Goal: Check status: Check status

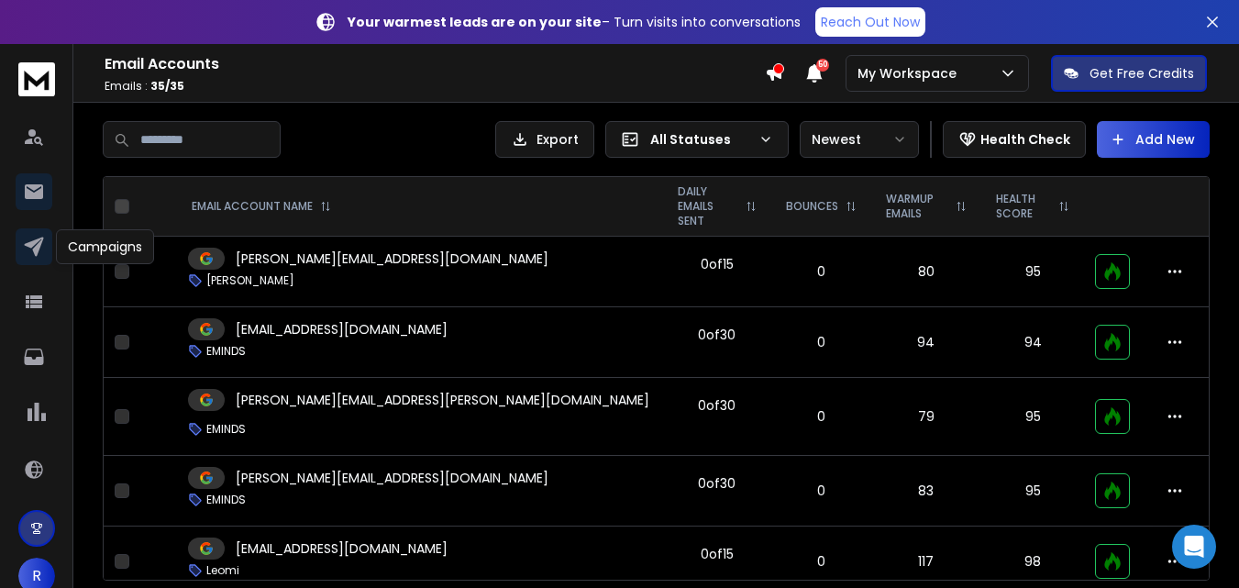
click at [33, 242] on icon at bounding box center [33, 246] width 19 height 19
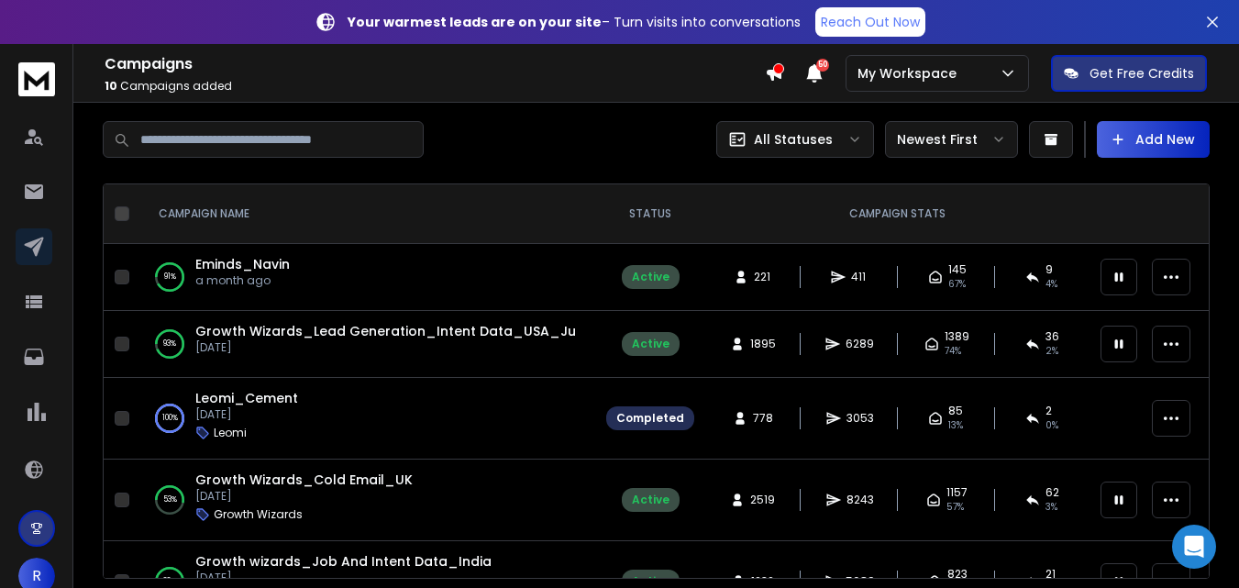
click at [250, 331] on span "Growth Wizards_Lead Generation_Intent Data_USA_June 2025" at bounding box center [412, 331] width 434 height 18
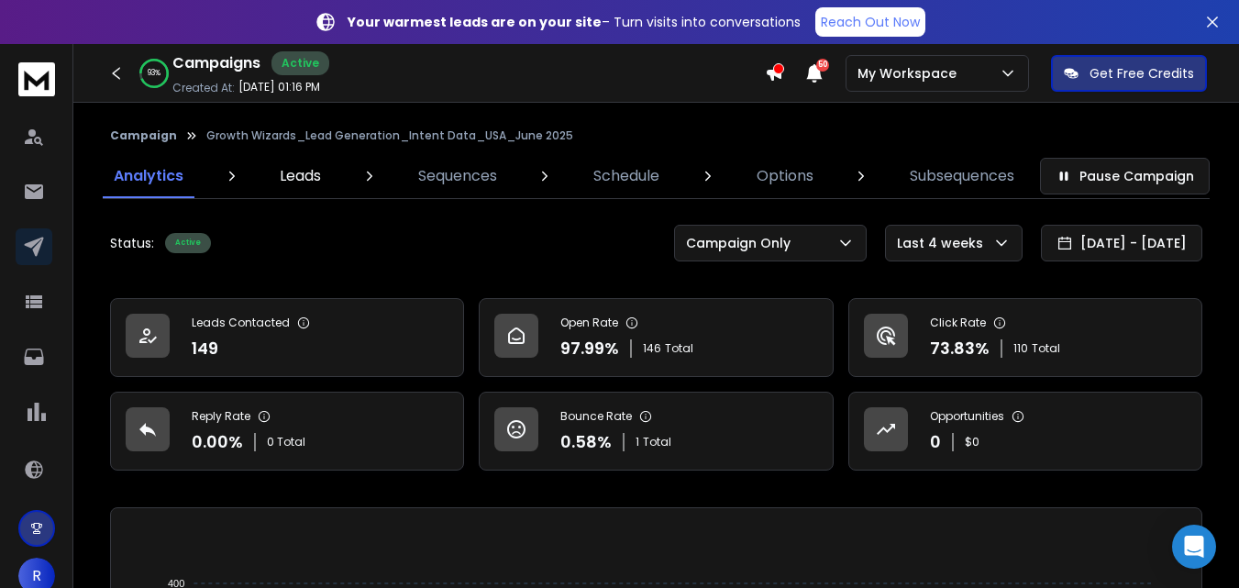
click at [304, 188] on link "Leads" at bounding box center [300, 176] width 63 height 44
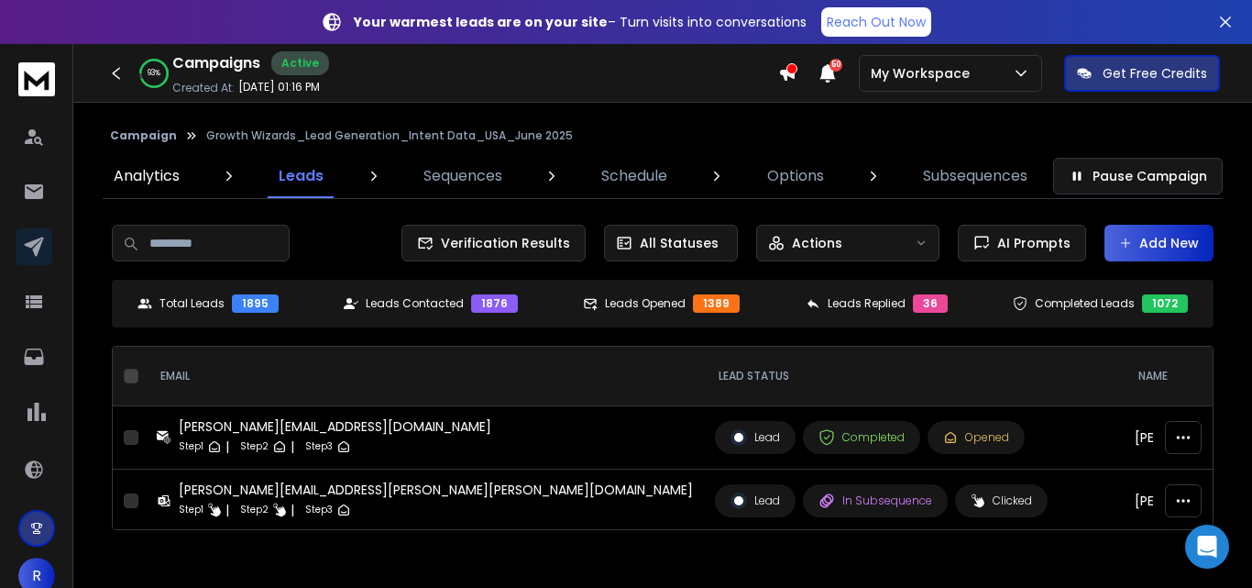
click at [145, 176] on p "Analytics" at bounding box center [147, 176] width 66 height 22
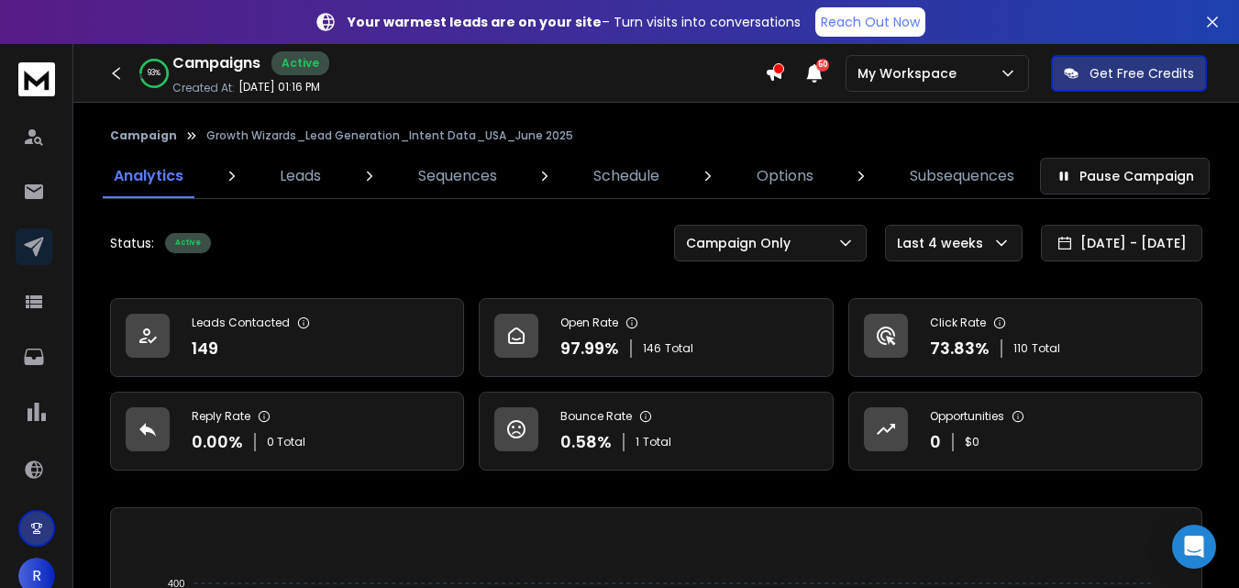
click at [111, 70] on icon at bounding box center [116, 73] width 17 height 17
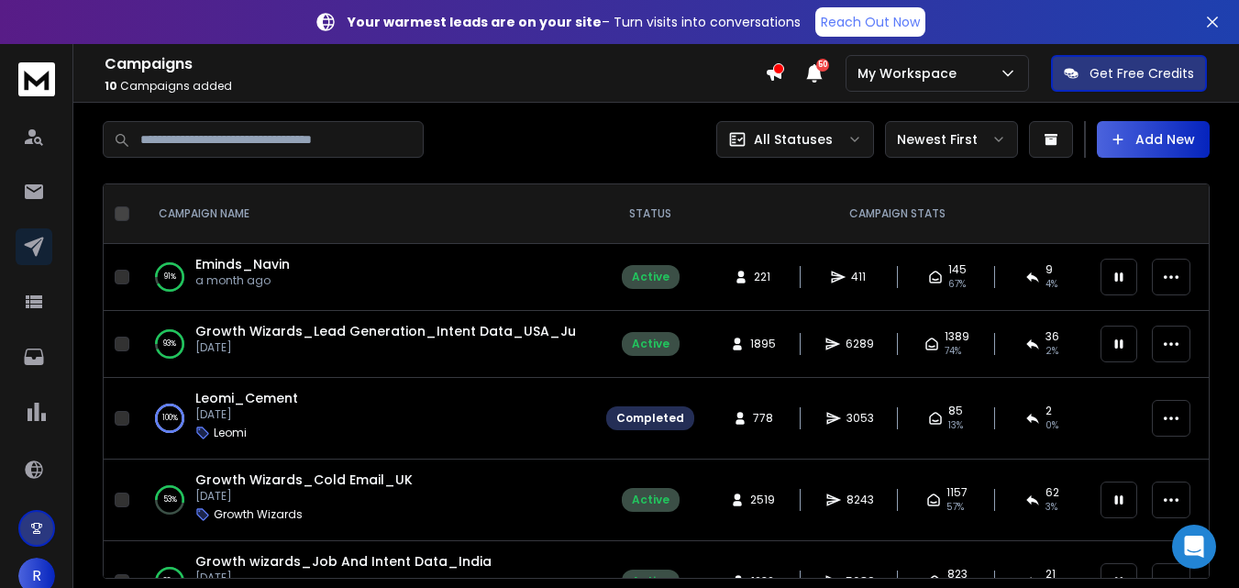
scroll to position [92, 0]
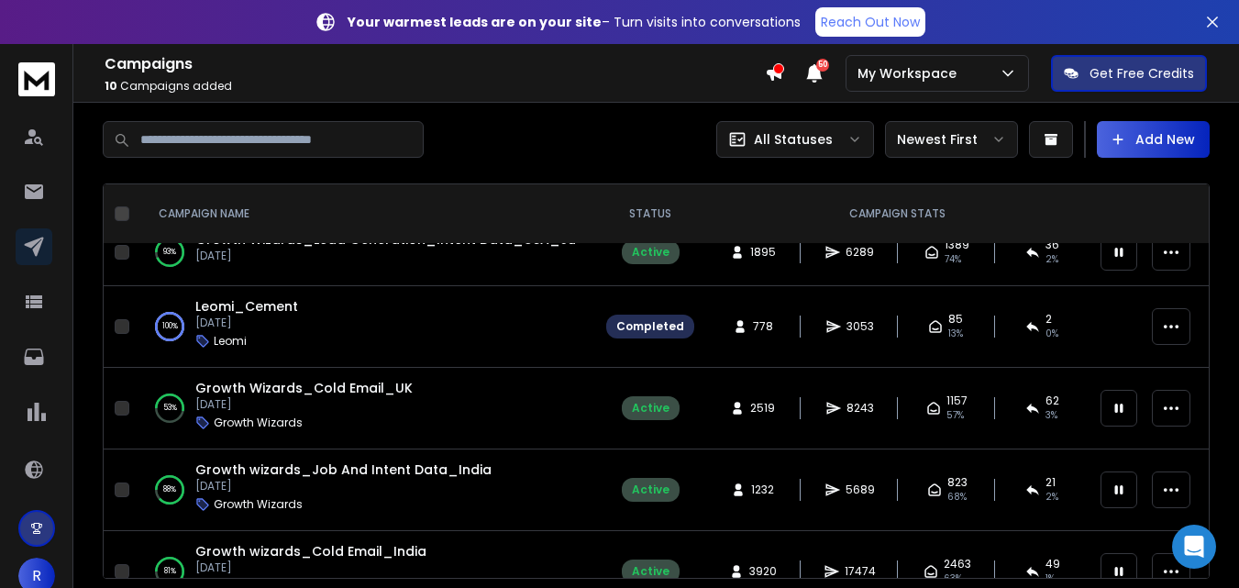
click at [344, 386] on span "Growth Wizards_Cold Email_UK" at bounding box center [303, 388] width 217 height 18
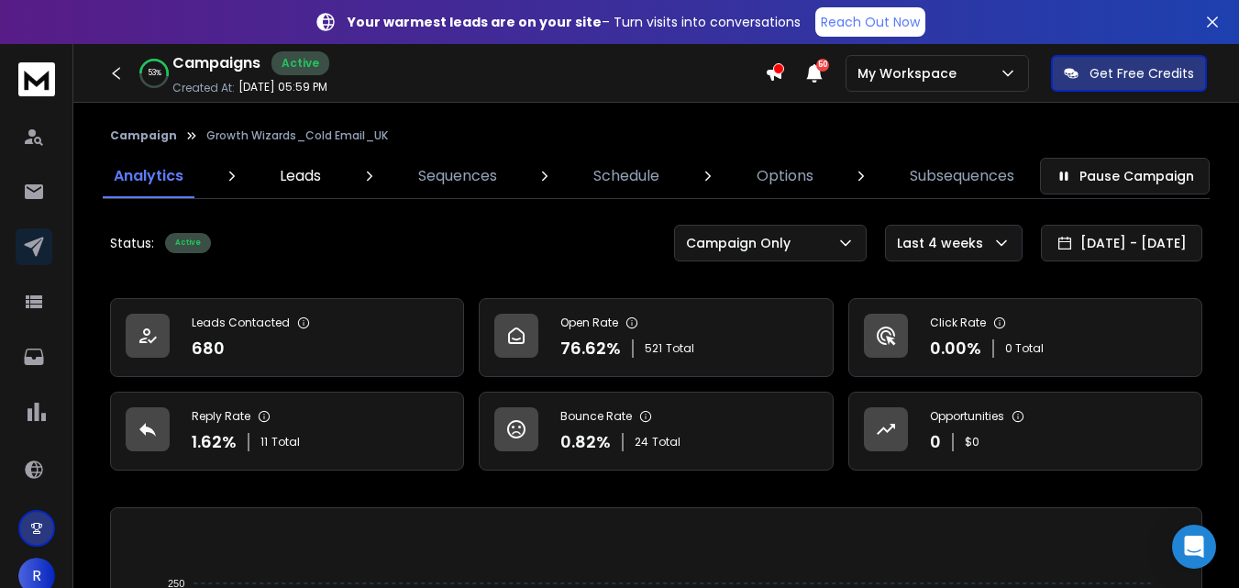
click at [302, 171] on p "Leads" at bounding box center [300, 176] width 41 height 22
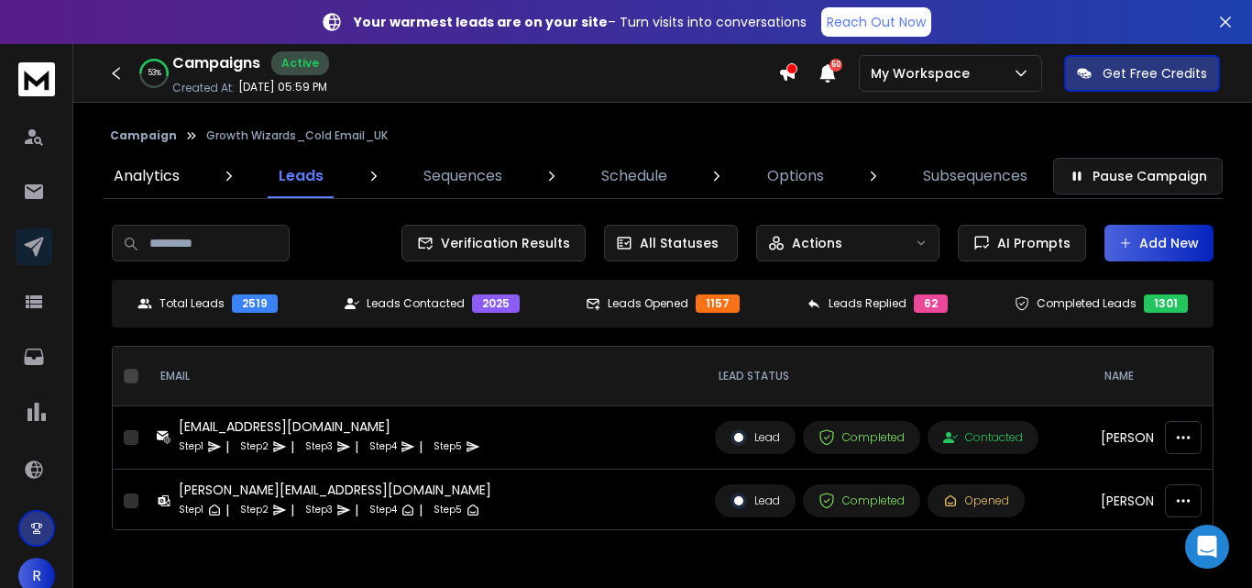
click at [137, 171] on p "Analytics" at bounding box center [147, 176] width 66 height 22
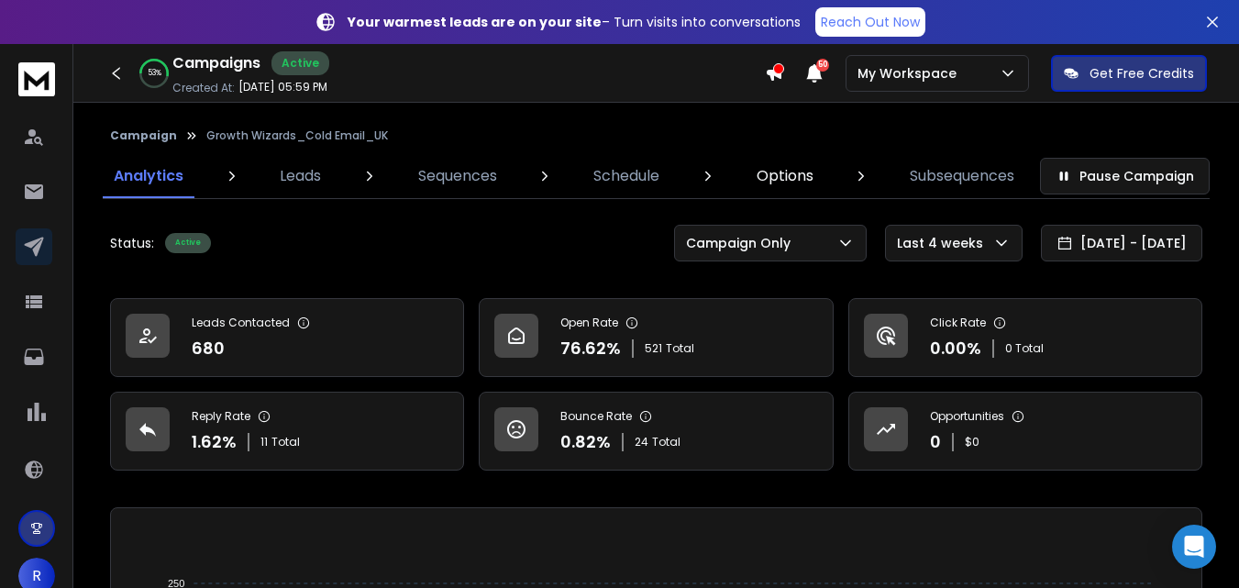
click at [787, 173] on p "Options" at bounding box center [784, 176] width 57 height 22
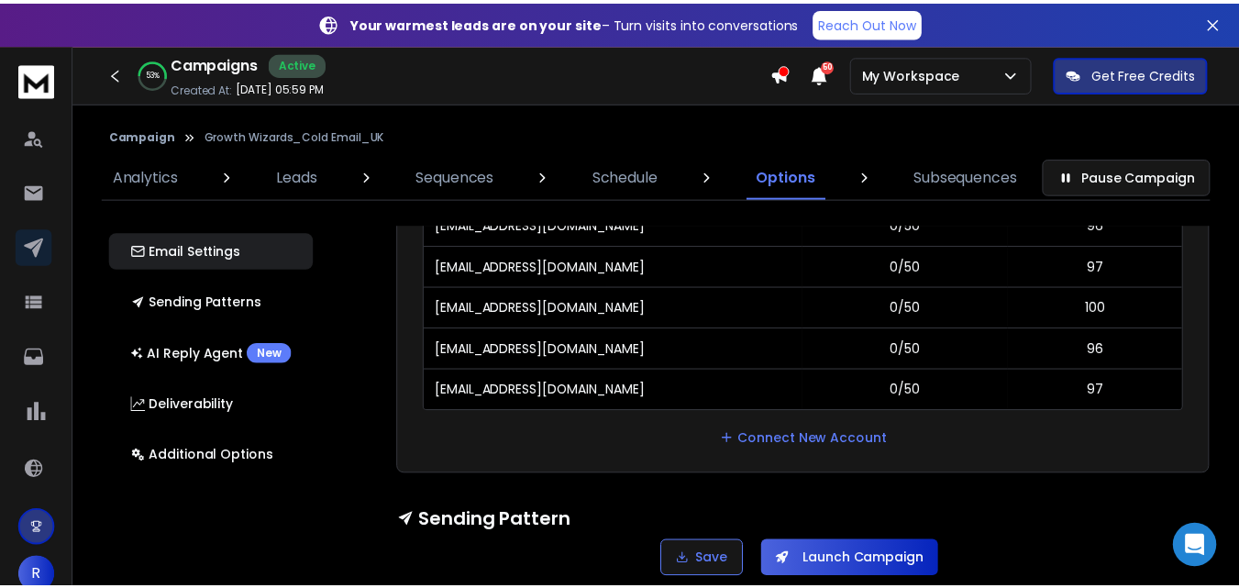
scroll to position [367, 0]
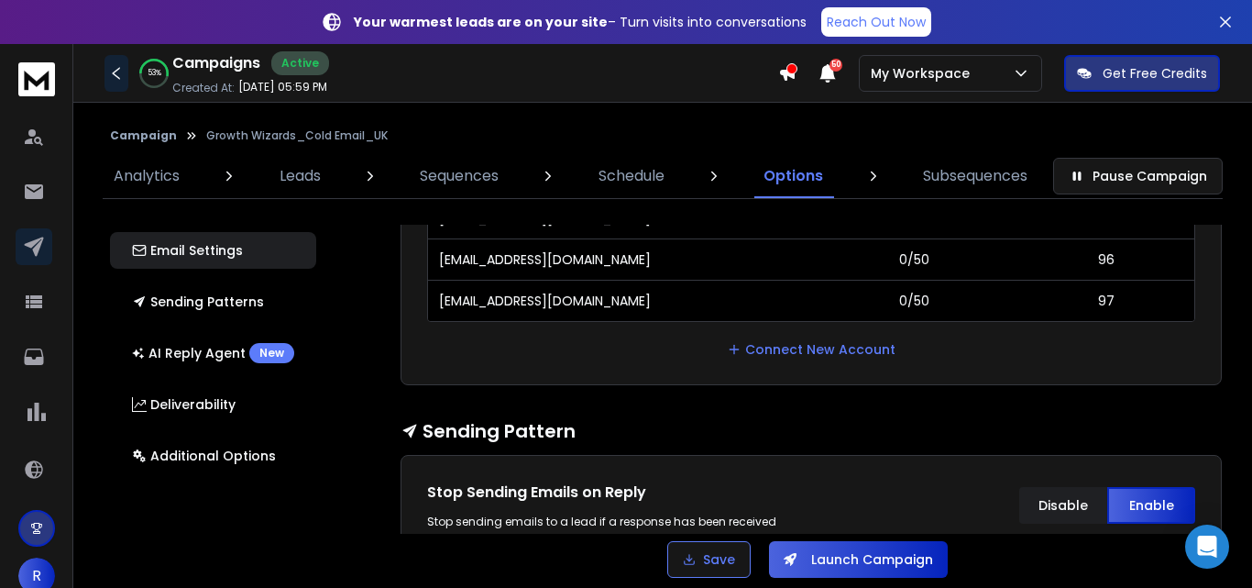
click at [111, 71] on icon at bounding box center [116, 73] width 17 height 17
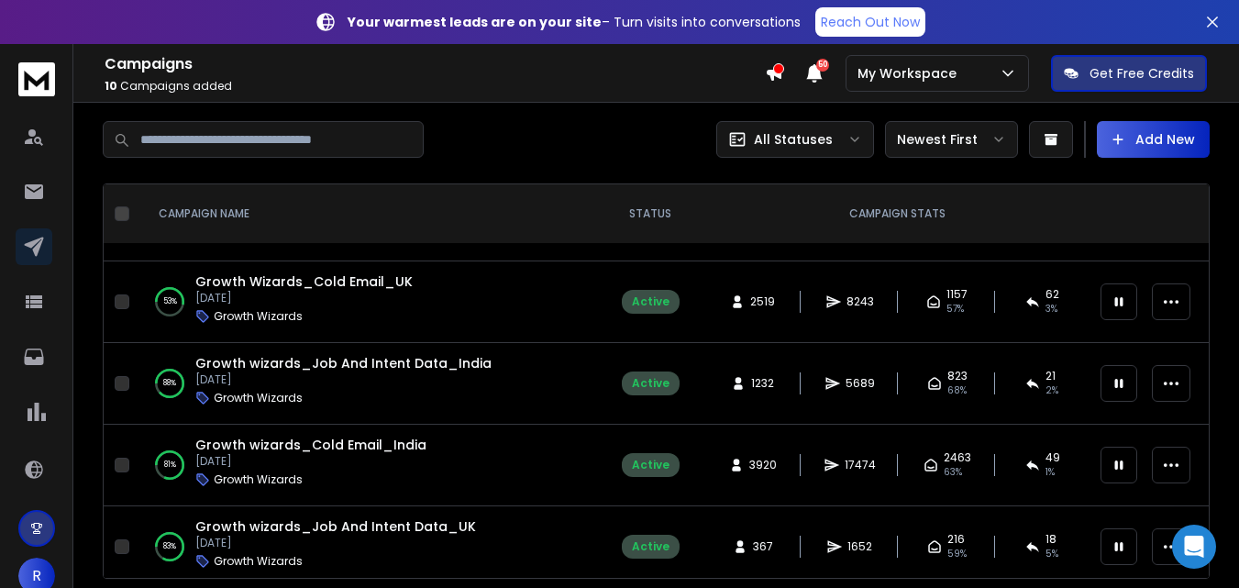
scroll to position [275, 0]
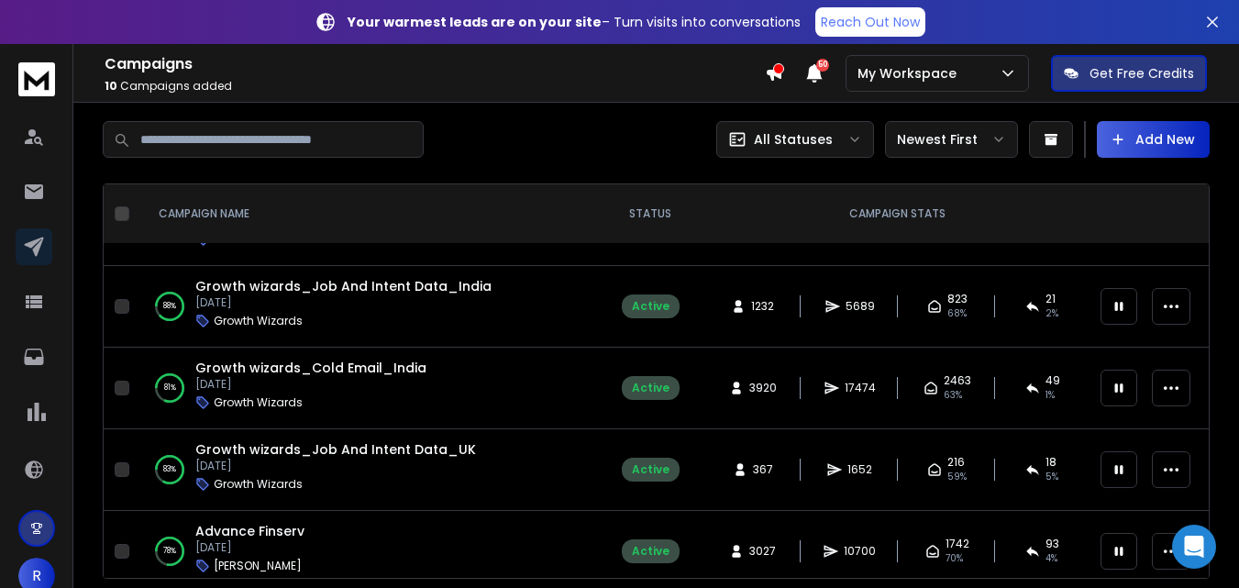
click at [345, 285] on span "Growth wizards_Job And Intent Data_India" at bounding box center [343, 286] width 296 height 18
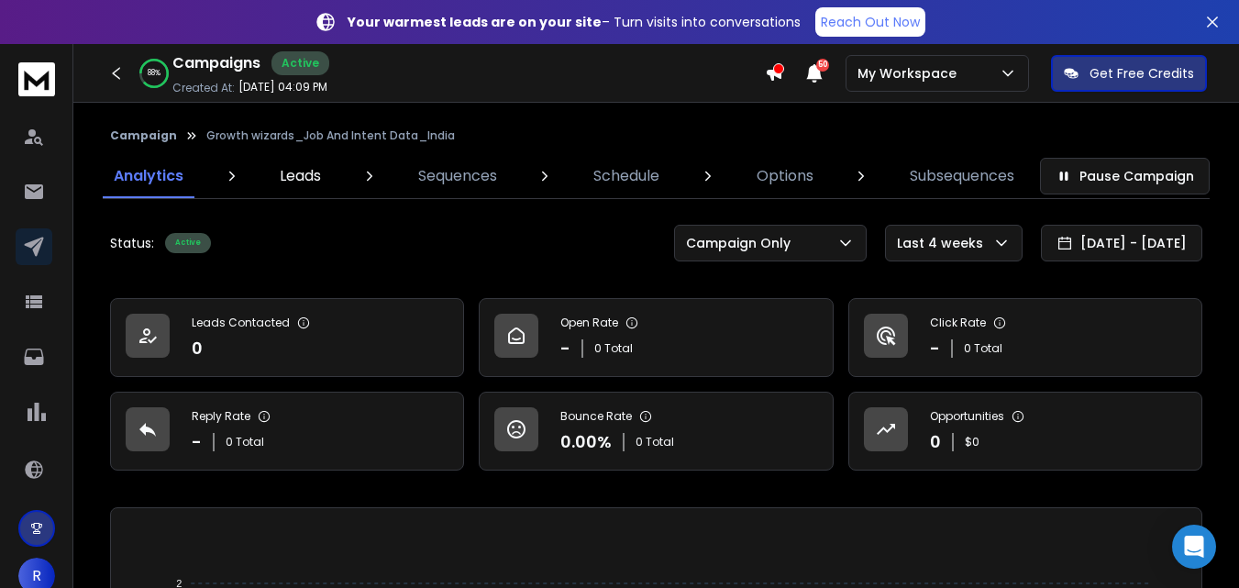
click at [300, 179] on p "Leads" at bounding box center [300, 176] width 41 height 22
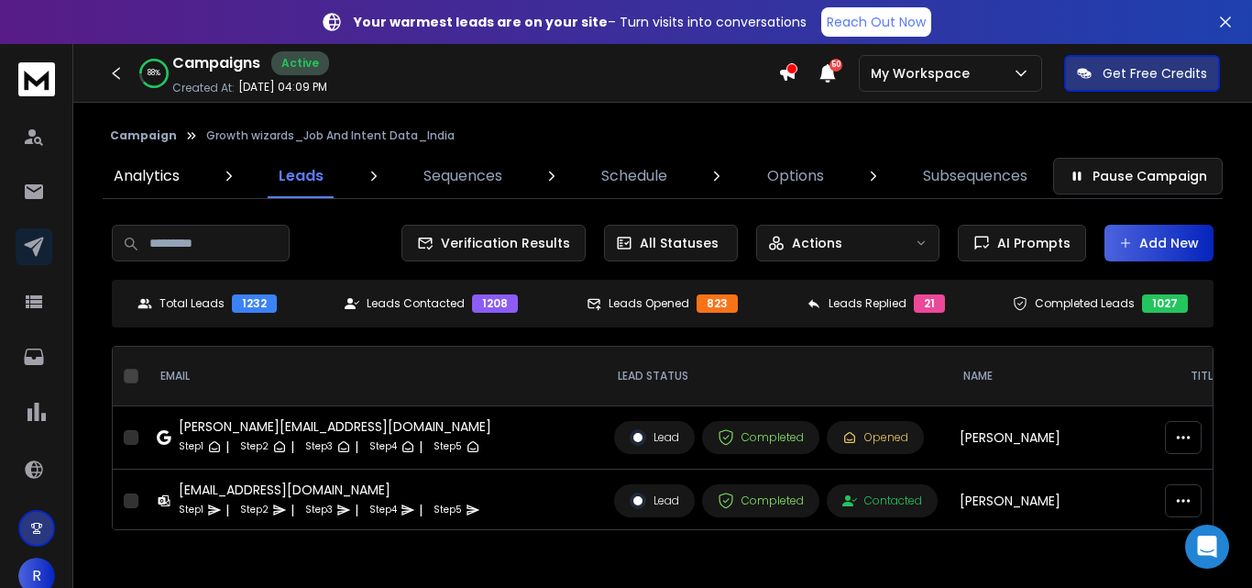
click at [127, 178] on p "Analytics" at bounding box center [147, 176] width 66 height 22
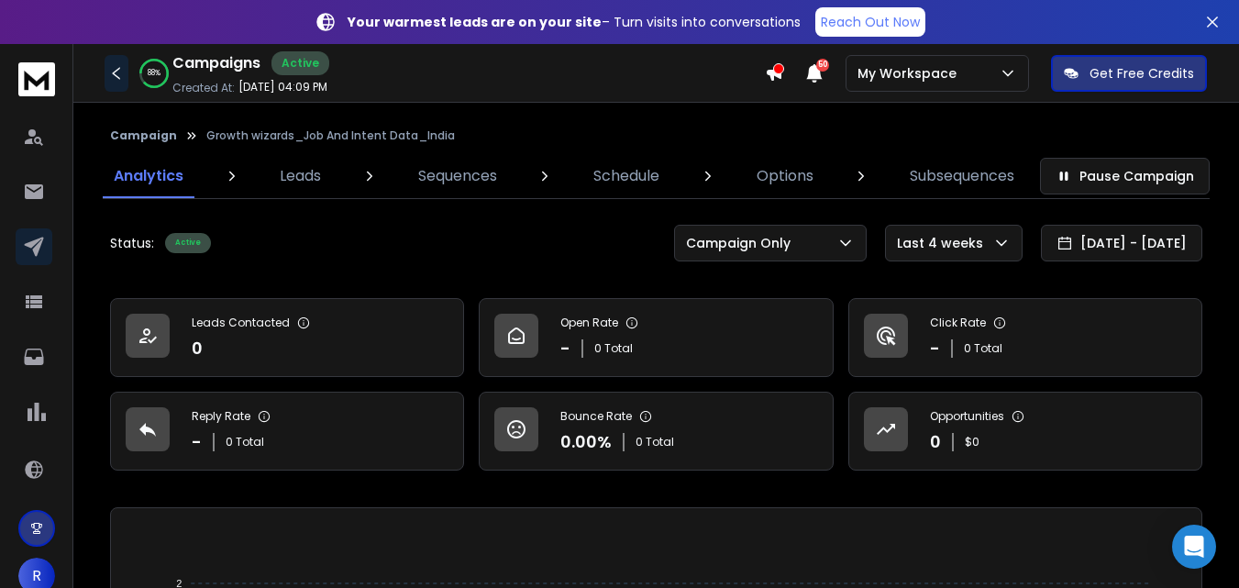
click at [111, 74] on icon at bounding box center [116, 73] width 17 height 17
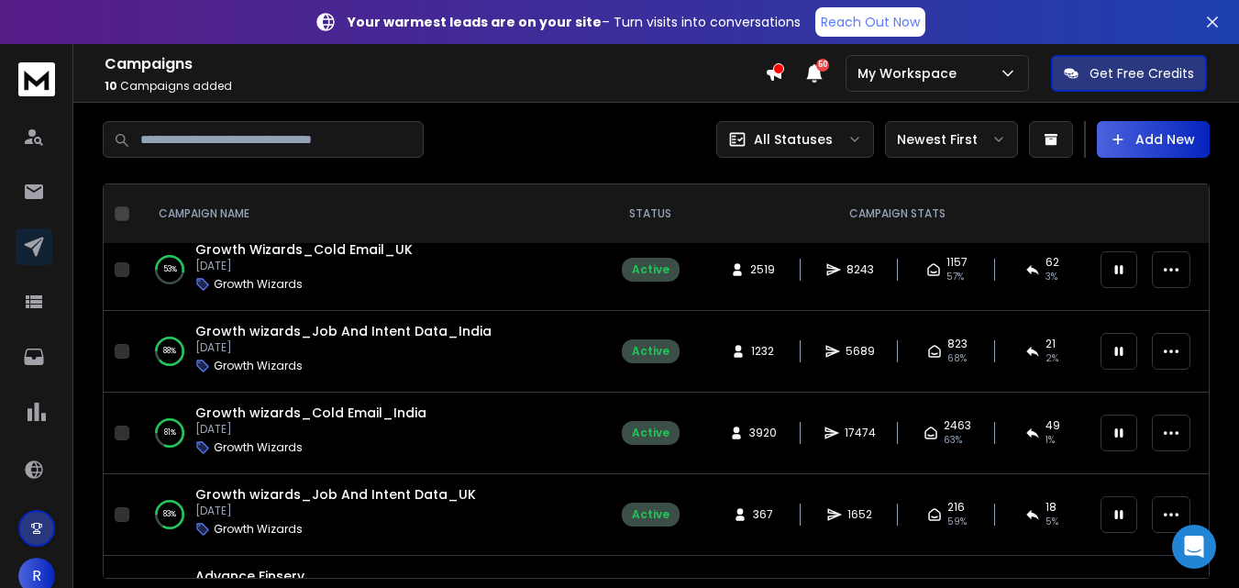
scroll to position [275, 0]
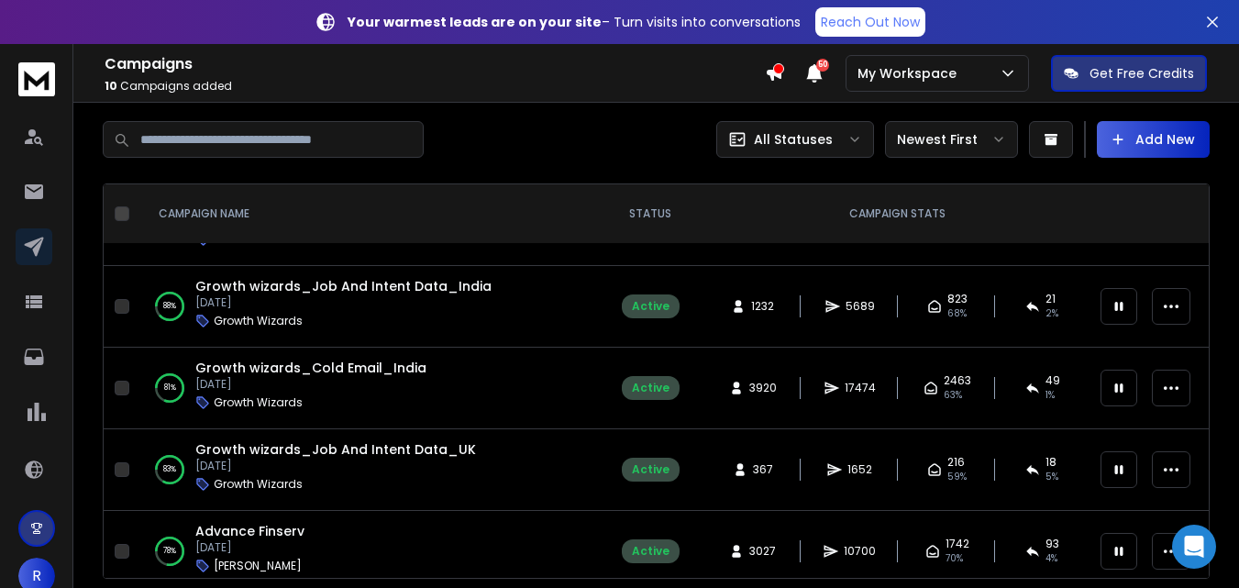
click at [338, 368] on span "Growth wizards_Cold Email_India" at bounding box center [310, 367] width 231 height 18
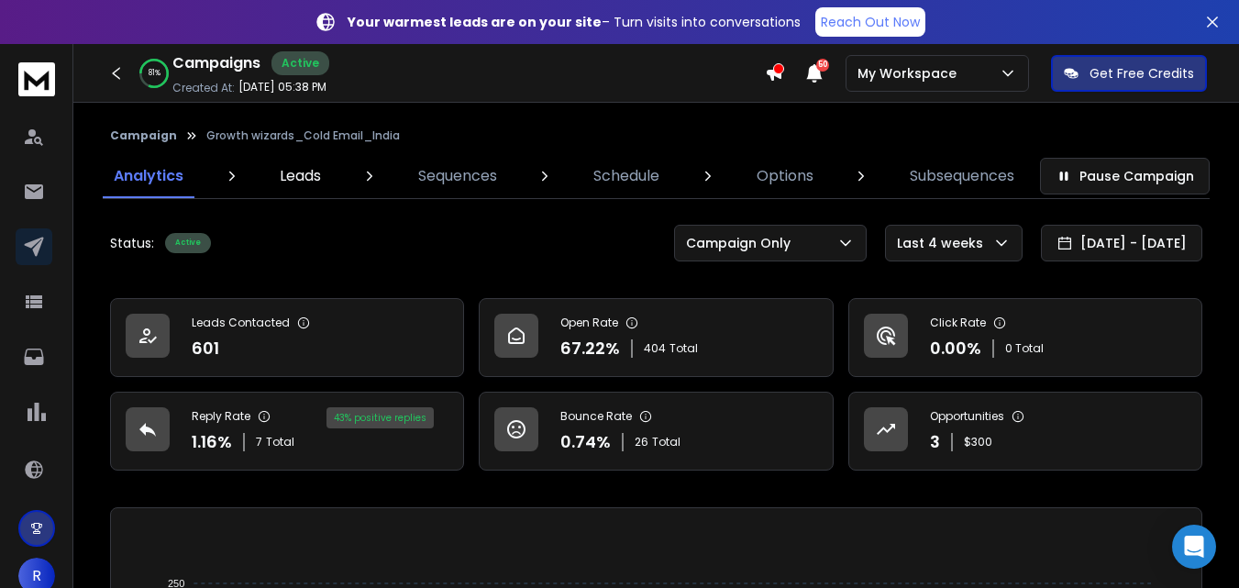
click at [289, 173] on p "Leads" at bounding box center [300, 176] width 41 height 22
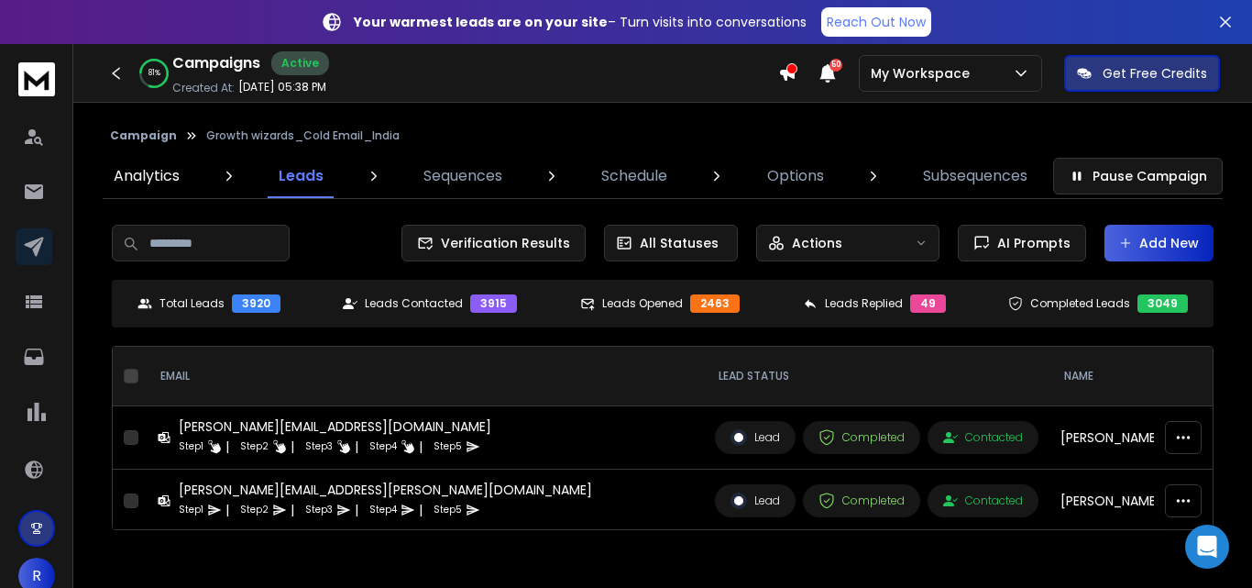
click at [136, 174] on p "Analytics" at bounding box center [147, 176] width 66 height 22
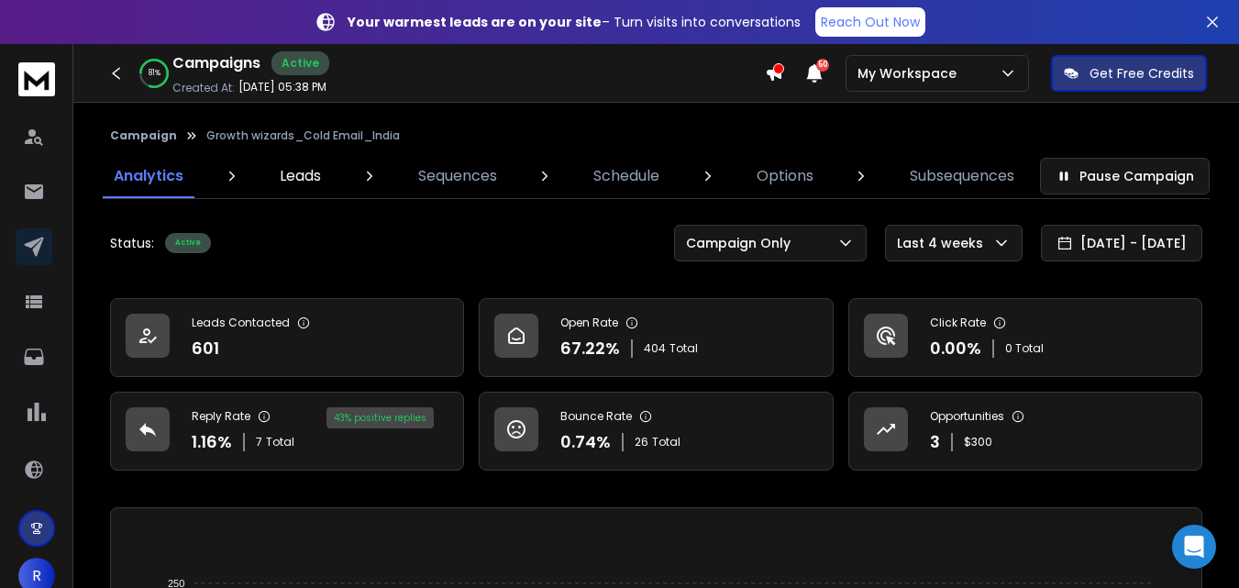
click at [294, 178] on p "Leads" at bounding box center [300, 176] width 41 height 22
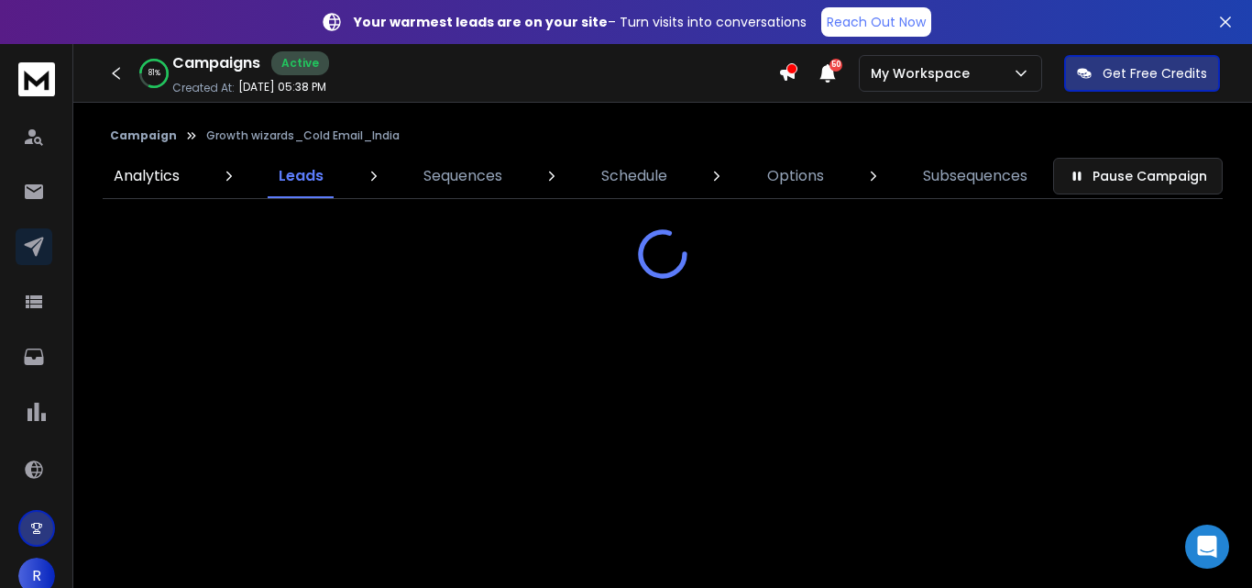
click at [147, 176] on p "Analytics" at bounding box center [147, 176] width 66 height 22
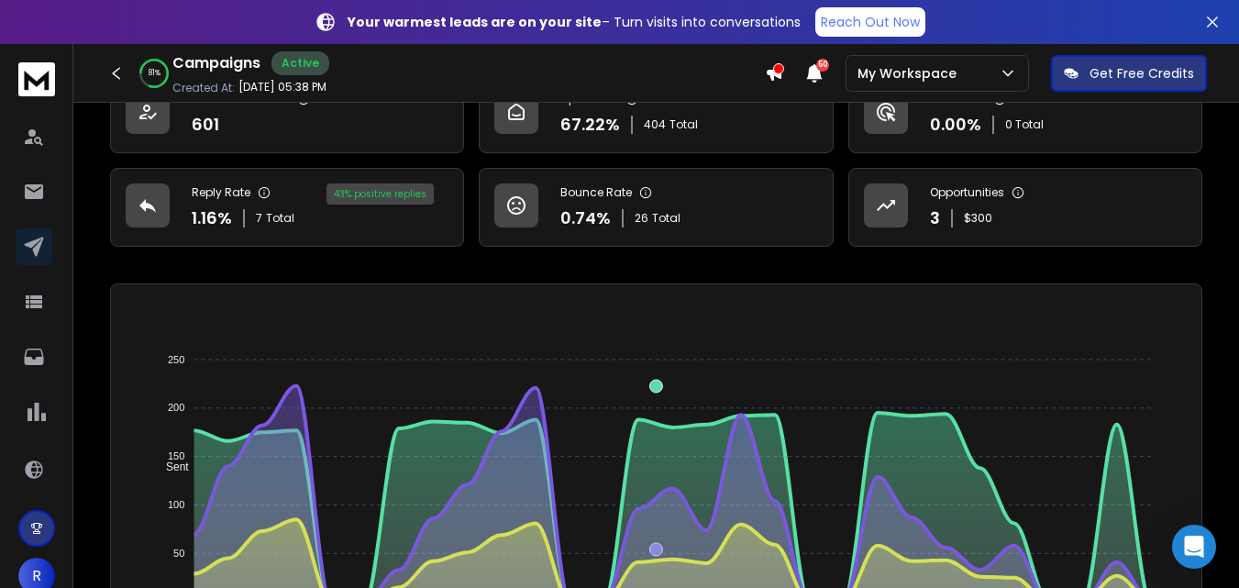
scroll to position [275, 0]
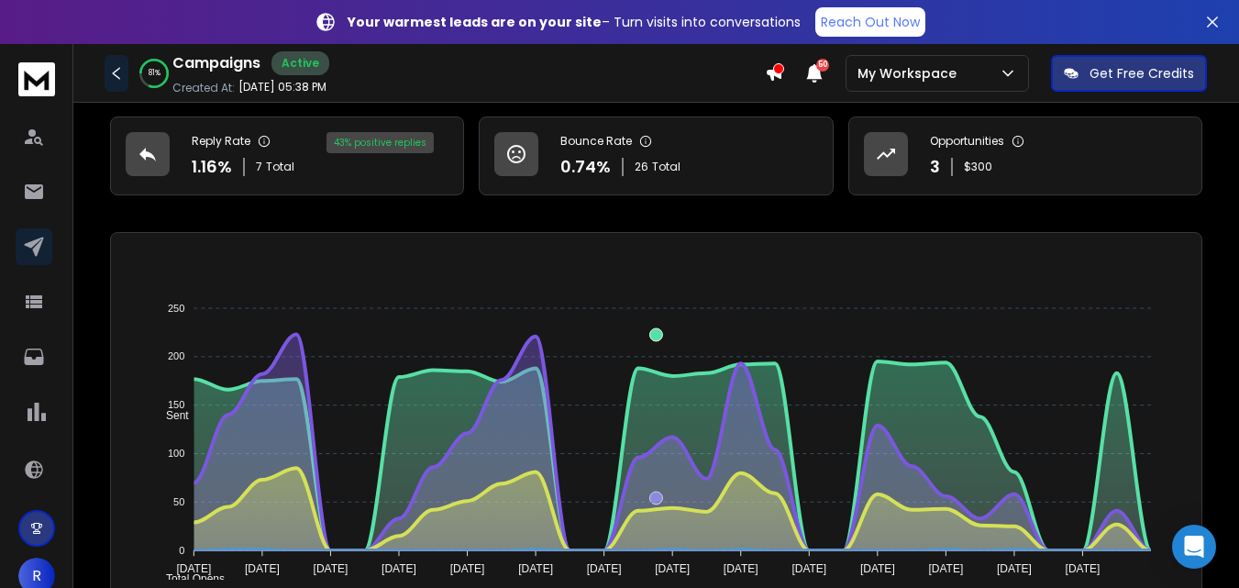
click at [114, 72] on icon at bounding box center [115, 73] width 7 height 12
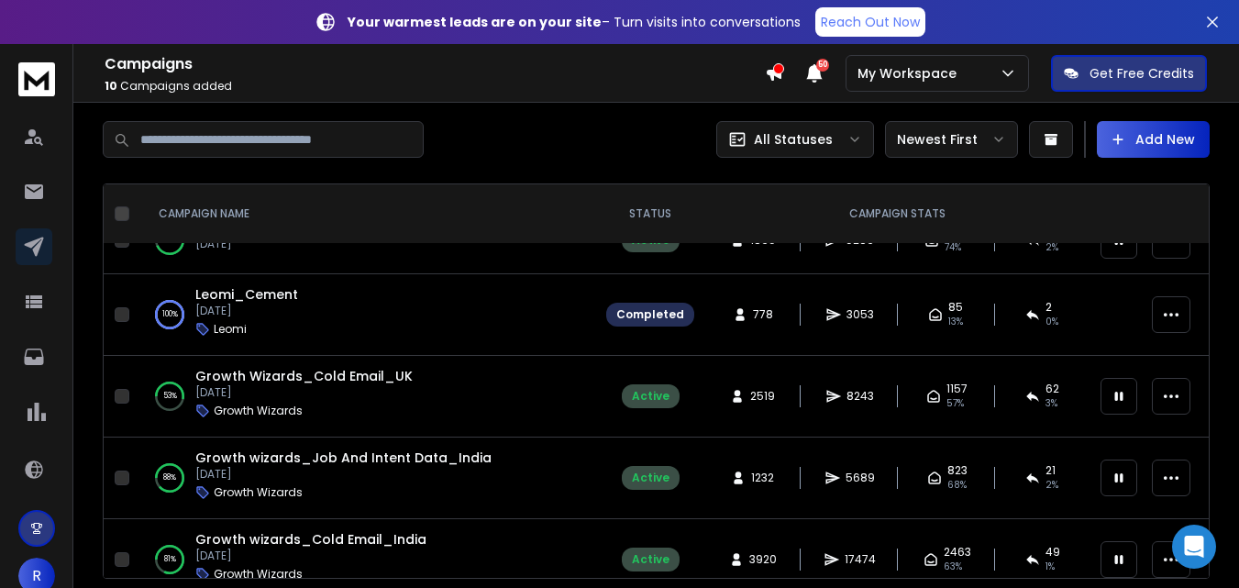
scroll to position [183, 0]
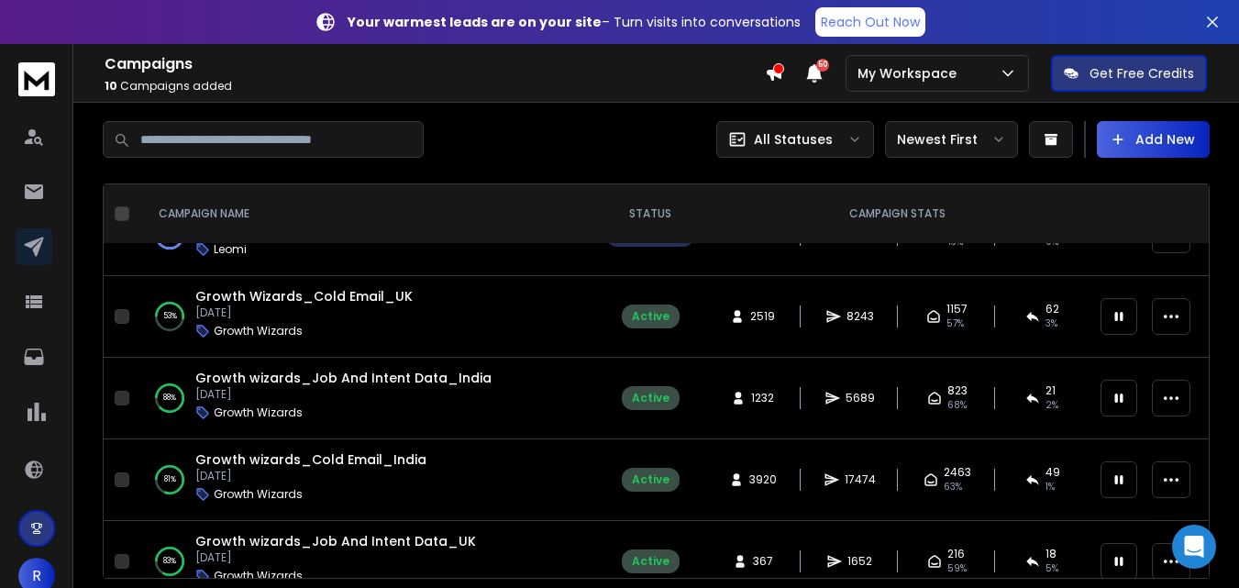
click at [309, 542] on span "Growth wizards_Job And Intent Data_UK" at bounding box center [335, 541] width 281 height 18
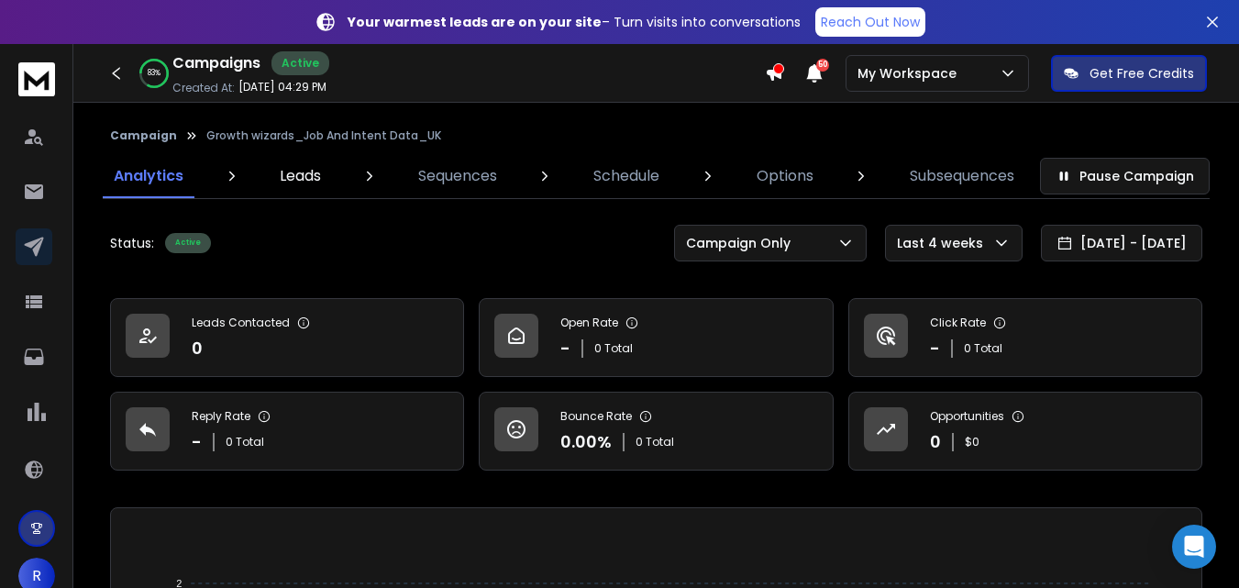
click at [285, 179] on p "Leads" at bounding box center [300, 176] width 41 height 22
